Goal: Task Accomplishment & Management: Manage account settings

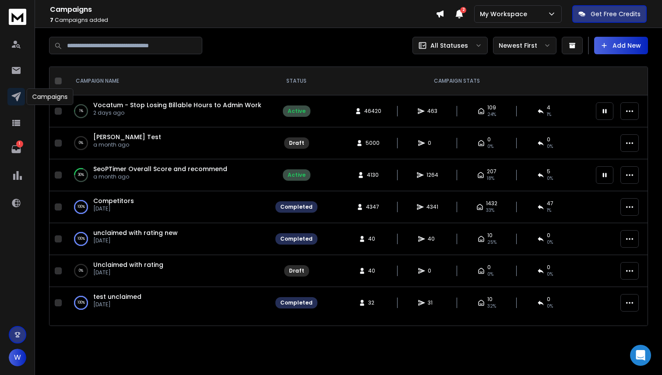
click at [214, 115] on p "2 days ago" at bounding box center [177, 112] width 168 height 7
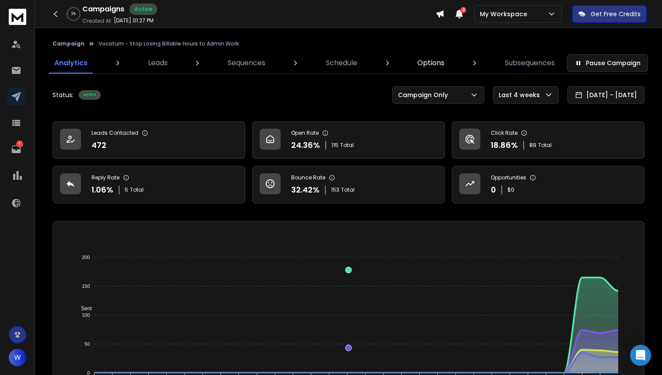
click at [440, 67] on p "Options" at bounding box center [430, 63] width 27 height 11
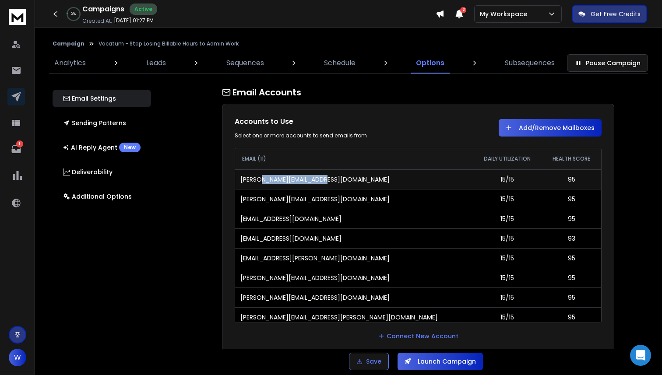
drag, startPoint x: 343, startPoint y: 179, endPoint x: 264, endPoint y: 177, distance: 78.8
click at [264, 176] on div "[PERSON_NAME][EMAIL_ADDRESS][DOMAIN_NAME]" at bounding box center [353, 179] width 227 height 9
copy p "[DOMAIN_NAME]"
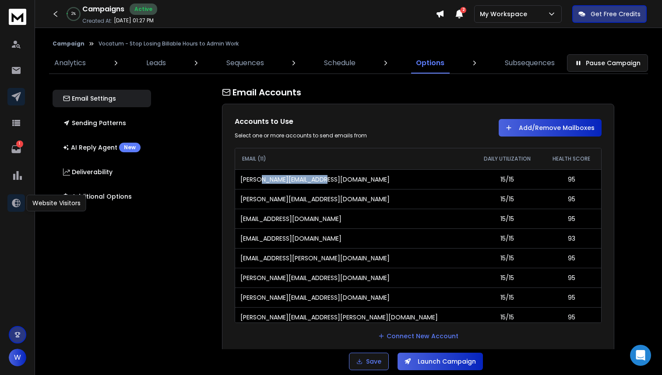
click at [14, 206] on icon at bounding box center [16, 203] width 9 height 9
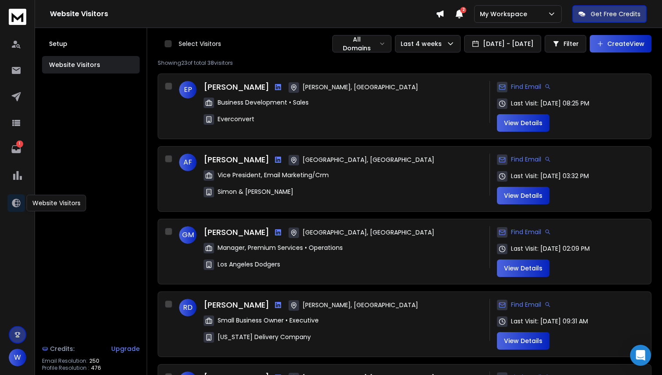
click at [341, 99] on div "[PERSON_NAME], SC Business Development • Sales Everconvert" at bounding box center [343, 103] width 279 height 44
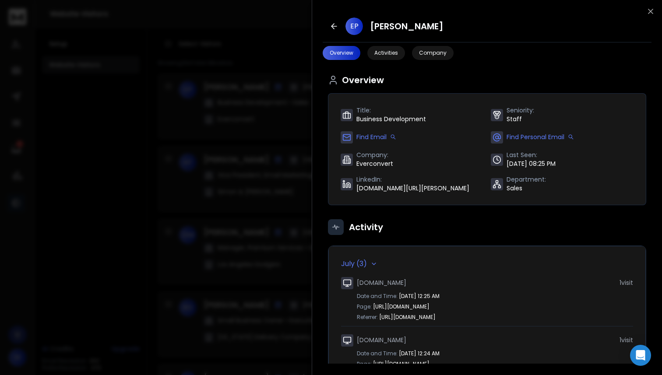
click at [334, 24] on icon "button" at bounding box center [332, 26] width 3 height 5
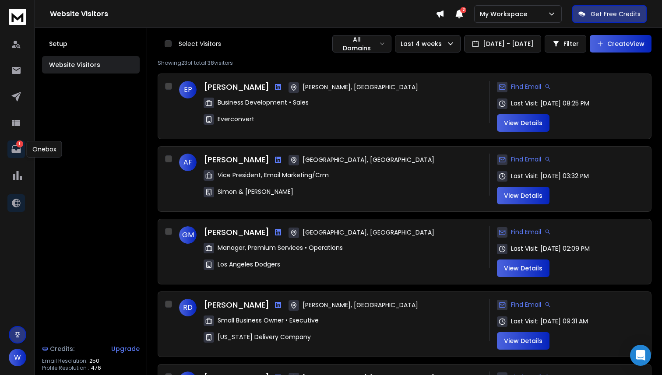
click at [17, 145] on p "1" at bounding box center [19, 144] width 7 height 7
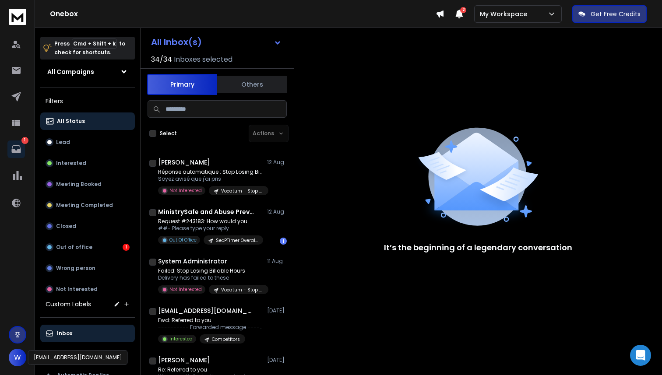
click at [18, 355] on span "W" at bounding box center [18, 358] width 18 height 18
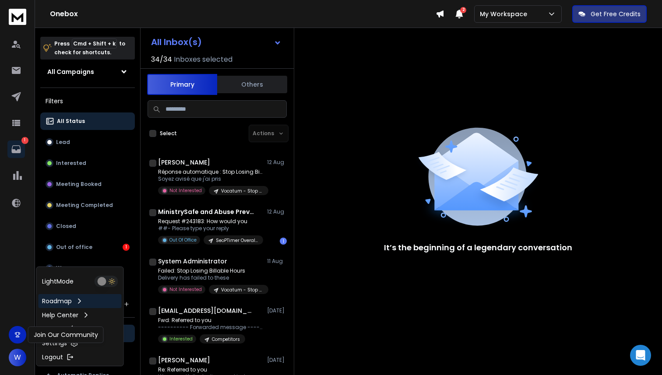
click at [17, 333] on icon at bounding box center [17, 335] width 5 height 5
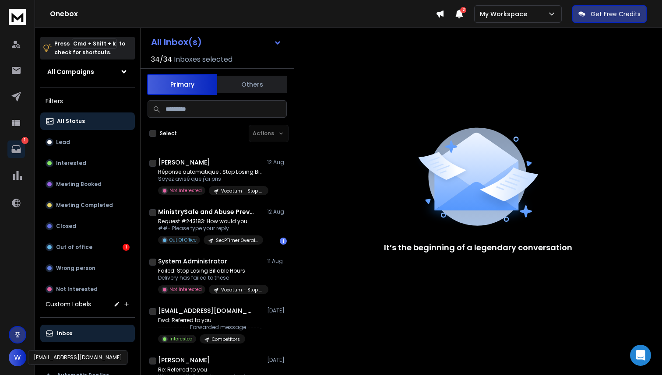
click at [17, 357] on span "W" at bounding box center [18, 358] width 18 height 18
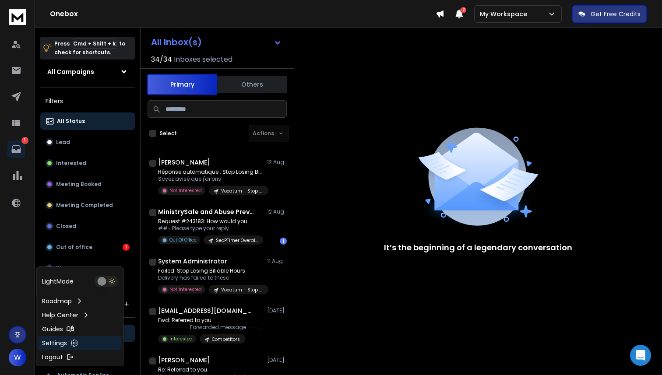
click at [63, 342] on p "Settings" at bounding box center [54, 343] width 25 height 9
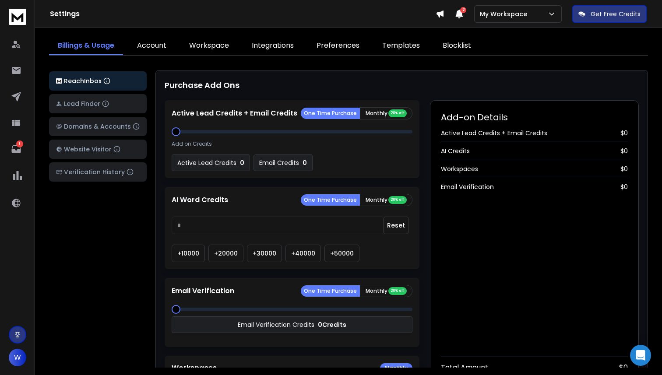
scroll to position [489, 0]
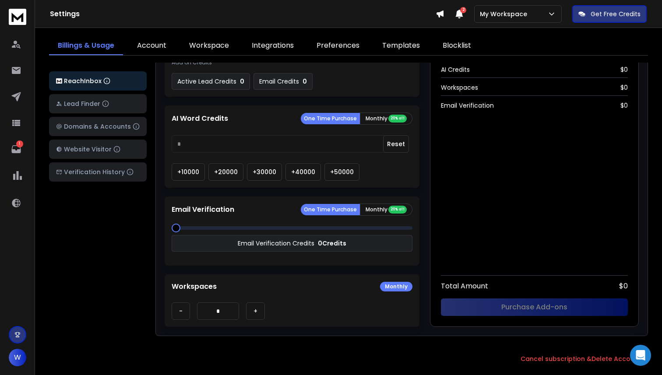
click at [80, 126] on button "Domains & Accounts" at bounding box center [98, 126] width 98 height 19
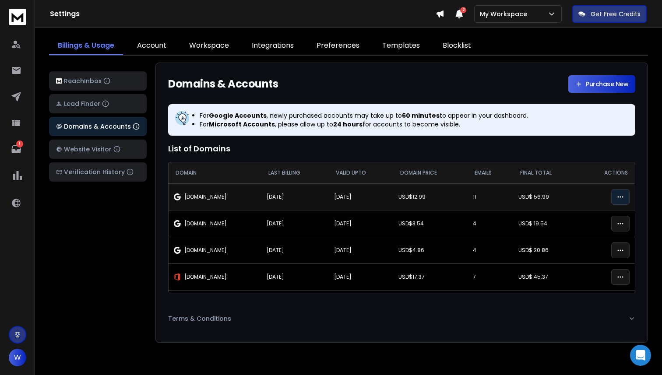
click at [623, 195] on icon "button" at bounding box center [620, 196] width 7 height 7
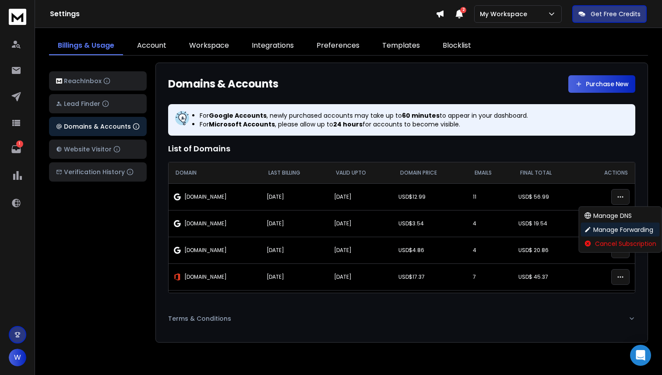
click at [615, 228] on div "Manage Forwarding" at bounding box center [618, 229] width 69 height 9
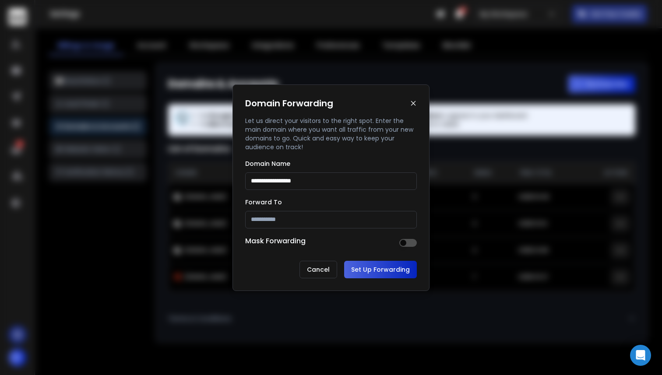
click at [283, 221] on input "Forward To" at bounding box center [331, 220] width 172 height 18
type input "**********"
click at [373, 271] on button "Set Up Forwarding" at bounding box center [380, 270] width 73 height 18
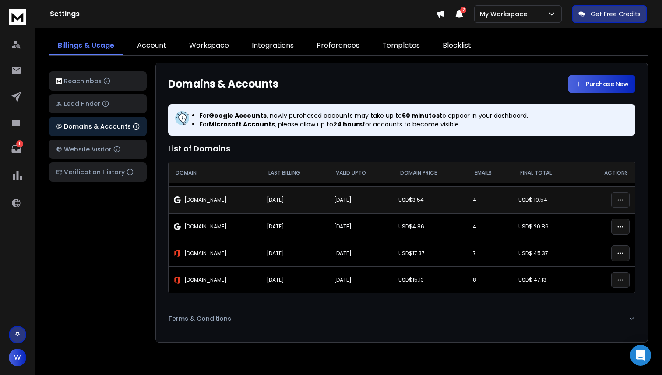
scroll to position [0, 0]
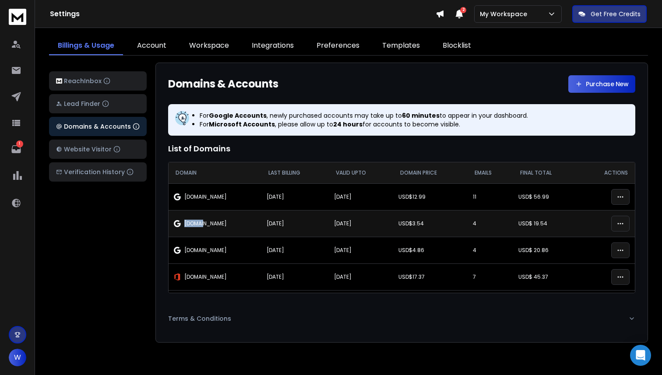
drag, startPoint x: 223, startPoint y: 223, endPoint x: 197, endPoint y: 221, distance: 26.4
click at [196, 221] on div "[DOMAIN_NAME]" at bounding box center [215, 223] width 82 height 7
click at [221, 225] on div "[DOMAIN_NAME]" at bounding box center [215, 223] width 82 height 7
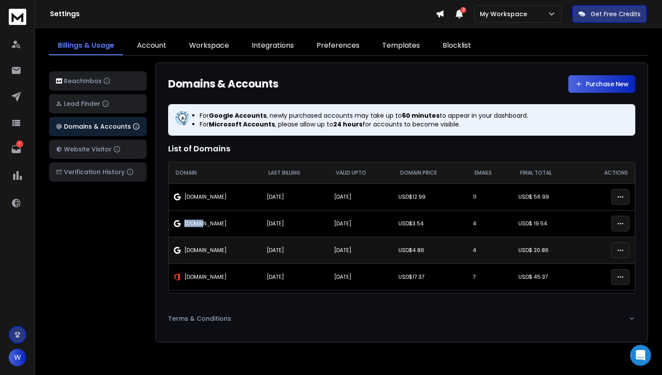
copy div "[DOMAIN_NAME]"
click at [231, 253] on div "[DOMAIN_NAME]" at bounding box center [215, 250] width 82 height 7
drag, startPoint x: 183, startPoint y: 250, endPoint x: 221, endPoint y: 250, distance: 38.5
click at [221, 250] on div "[DOMAIN_NAME]" at bounding box center [215, 250] width 82 height 7
copy div "[DOMAIN_NAME]"
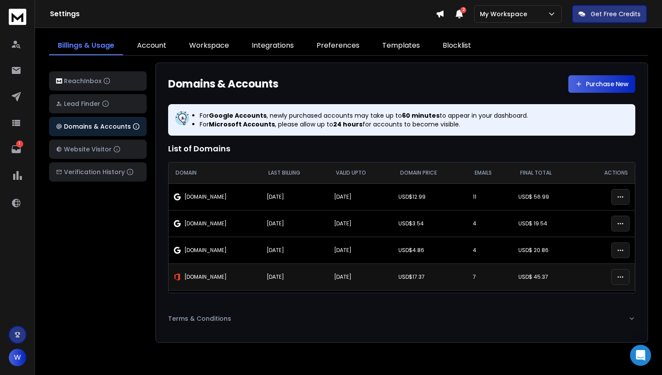
drag, startPoint x: 181, startPoint y: 277, endPoint x: 223, endPoint y: 278, distance: 41.6
click at [223, 278] on div "[DOMAIN_NAME]" at bounding box center [215, 277] width 82 height 7
copy div "[DOMAIN_NAME]"
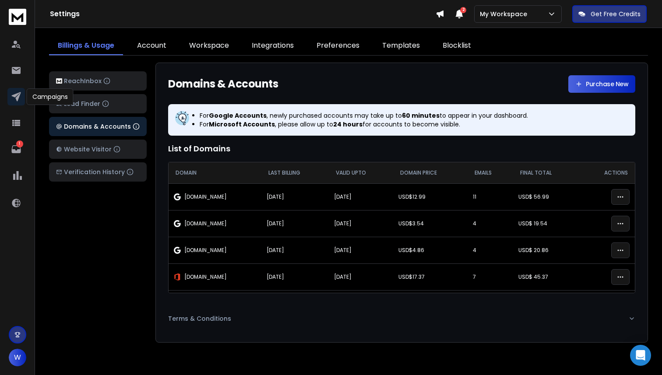
click at [17, 95] on icon at bounding box center [15, 96] width 9 height 9
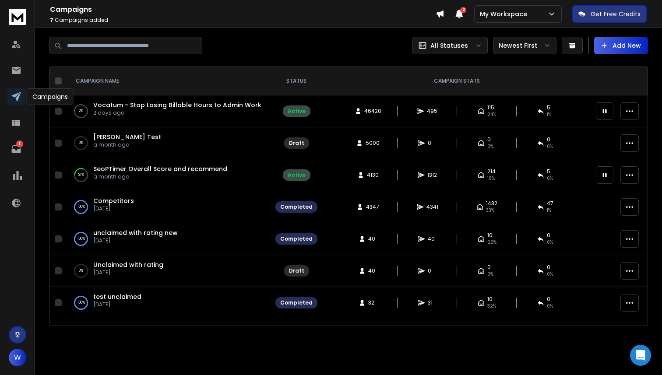
click at [224, 174] on div "31 % SeoPTimer Overall Score and recommend a month ago" at bounding box center [167, 175] width 187 height 21
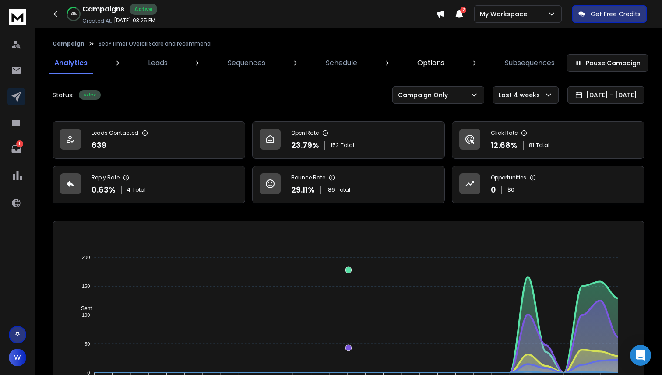
click at [426, 62] on p "Options" at bounding box center [430, 63] width 27 height 11
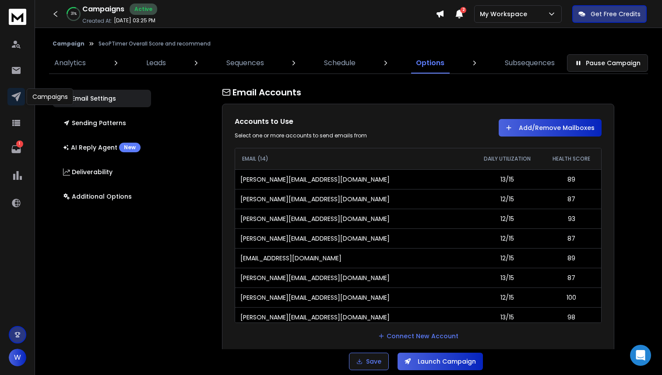
click at [15, 96] on icon at bounding box center [15, 96] width 9 height 9
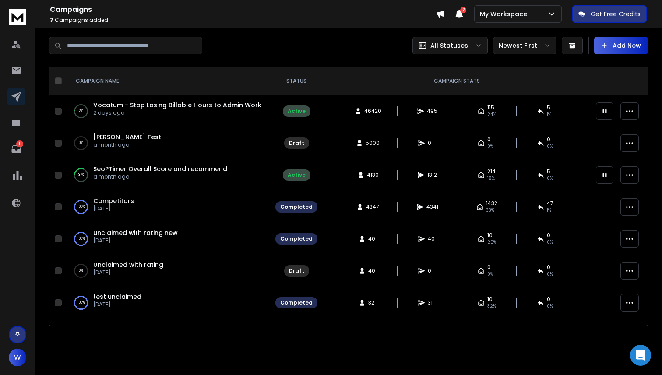
click at [167, 109] on span "Vocatum - Stop Losing Billable Hours to Admin Work" at bounding box center [177, 105] width 168 height 9
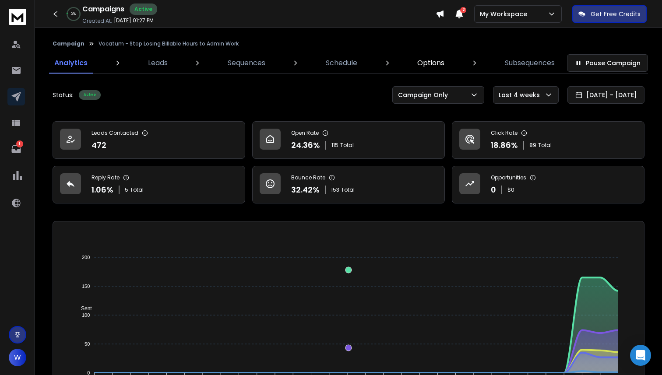
click at [426, 57] on link "Options" at bounding box center [431, 63] width 38 height 21
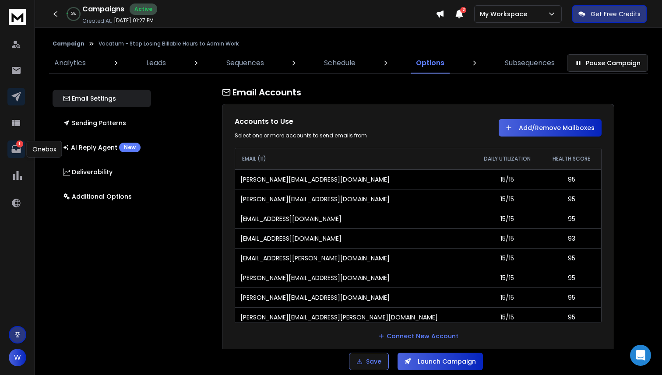
click at [15, 149] on icon at bounding box center [16, 149] width 11 height 11
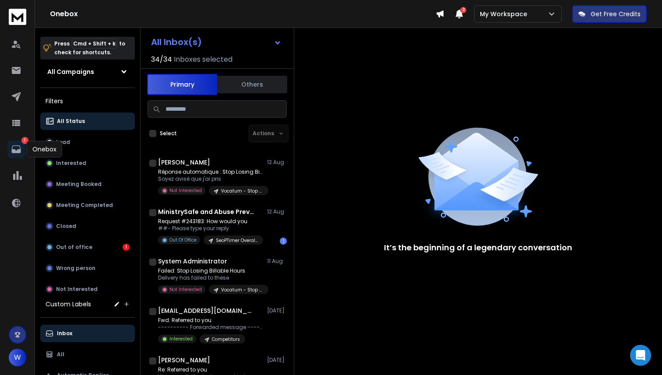
click at [16, 153] on icon at bounding box center [15, 149] width 9 height 8
click at [12, 98] on icon at bounding box center [16, 96] width 11 height 11
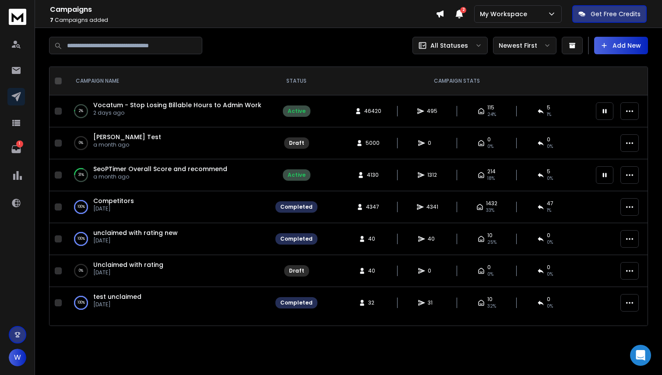
click at [189, 109] on span "Vocatum - Stop Losing Billable Hours to Admin Work" at bounding box center [177, 105] width 168 height 9
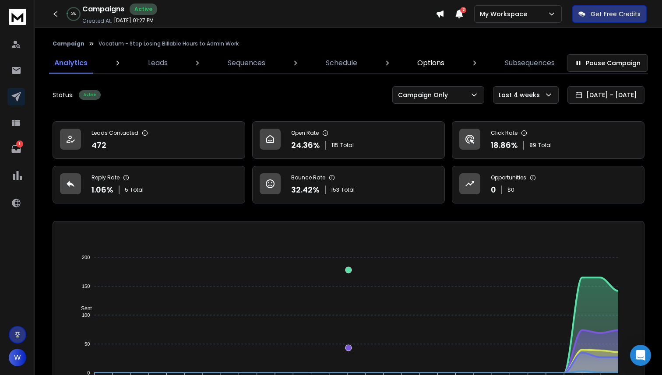
click at [428, 68] on link "Options" at bounding box center [431, 63] width 38 height 21
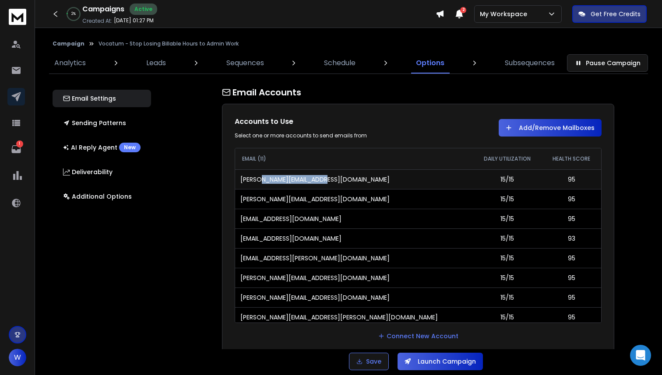
drag, startPoint x: 343, startPoint y: 177, endPoint x: 264, endPoint y: 177, distance: 78.8
click at [264, 177] on div "[PERSON_NAME][EMAIL_ADDRESS][DOMAIN_NAME]" at bounding box center [353, 179] width 227 height 9
copy p "[DOMAIN_NAME]"
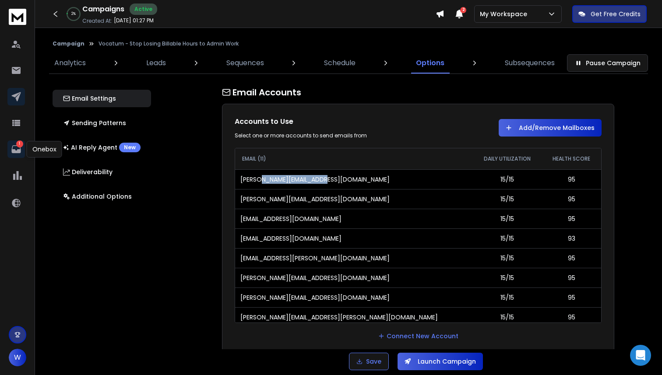
click at [18, 149] on icon at bounding box center [15, 149] width 9 height 8
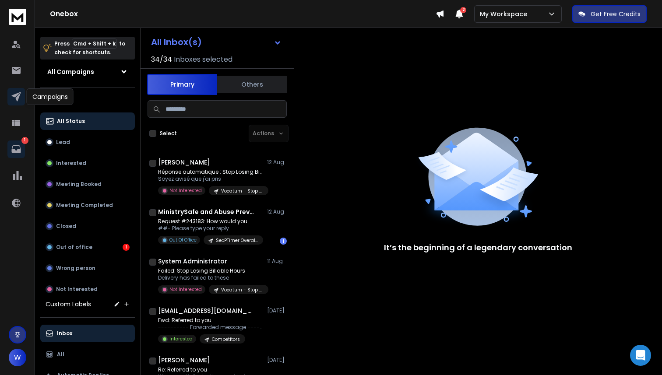
click at [19, 94] on icon at bounding box center [15, 96] width 9 height 9
